Goal: Task Accomplishment & Management: Manage account settings

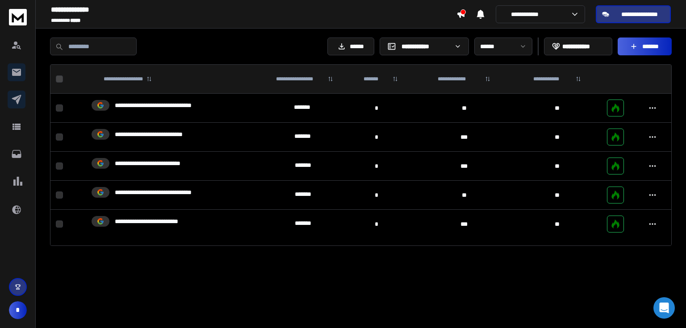
click at [21, 92] on link at bounding box center [17, 100] width 18 height 18
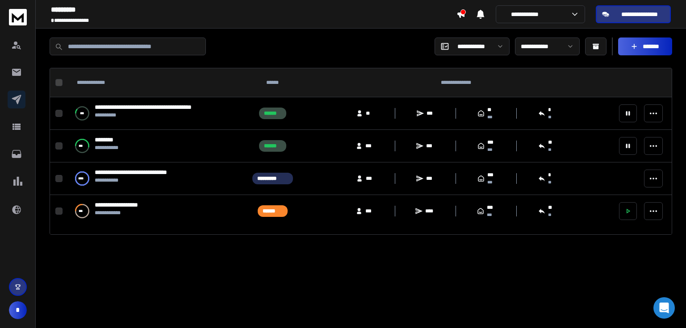
click at [341, 282] on div "**********" at bounding box center [343, 164] width 686 height 328
click at [59, 151] on td at bounding box center [58, 146] width 16 height 33
click at [59, 180] on button "button" at bounding box center [58, 178] width 7 height 7
click at [59, 179] on button "button" at bounding box center [58, 178] width 7 height 7
click at [58, 144] on button "button" at bounding box center [58, 146] width 7 height 7
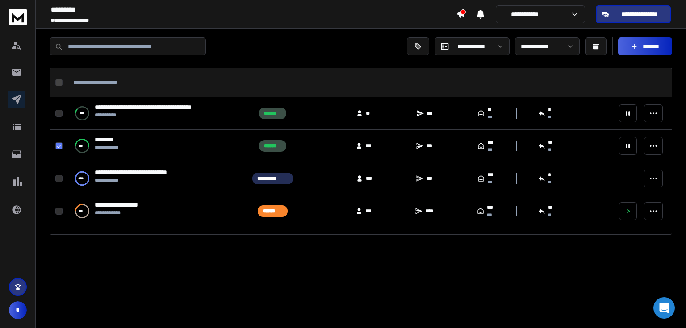
click at [58, 144] on button "button" at bounding box center [58, 146] width 7 height 7
click at [59, 172] on td at bounding box center [58, 179] width 16 height 33
